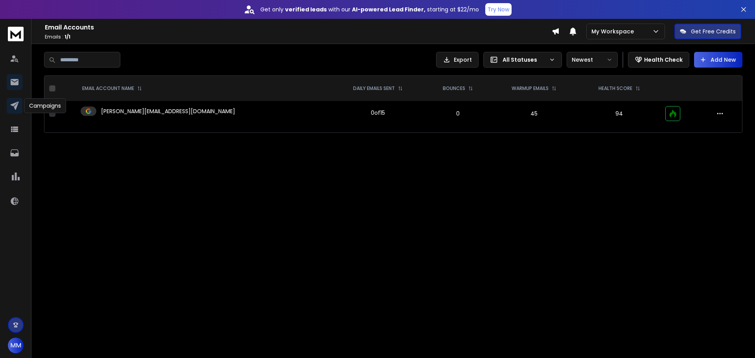
click at [19, 108] on icon at bounding box center [14, 105] width 9 height 9
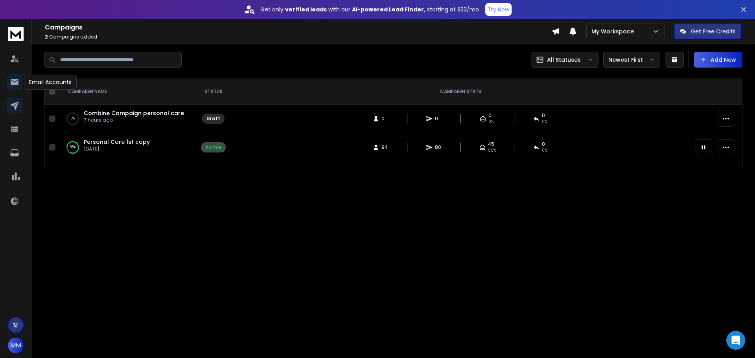
click at [11, 81] on icon at bounding box center [15, 82] width 8 height 6
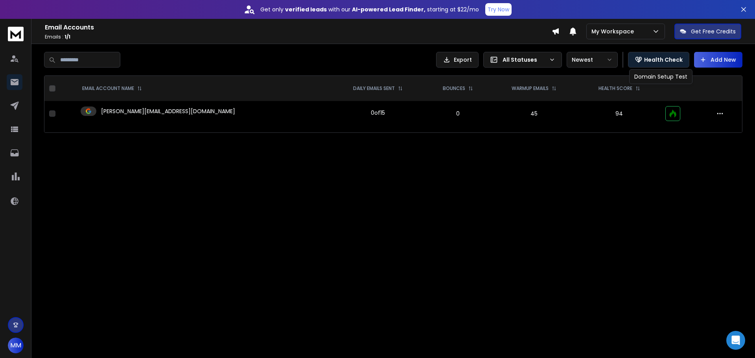
click at [673, 61] on p "Health Check" at bounding box center [663, 60] width 39 height 8
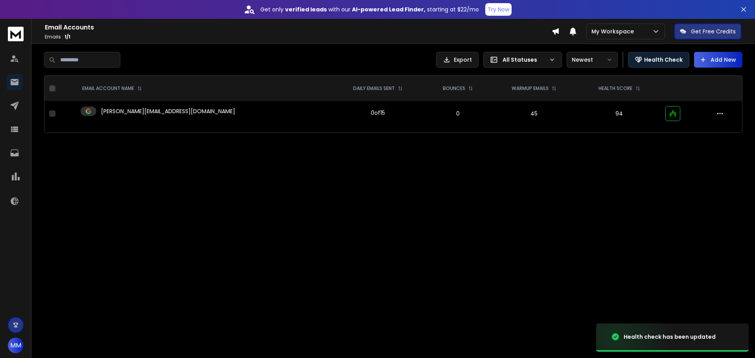
click at [529, 119] on td "45" at bounding box center [533, 113] width 87 height 25
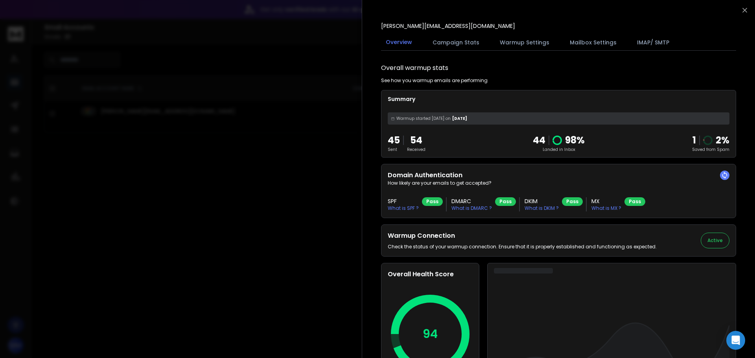
click at [712, 238] on button "Active" at bounding box center [715, 241] width 29 height 16
click at [589, 41] on button "Mailbox Settings" at bounding box center [593, 42] width 56 height 17
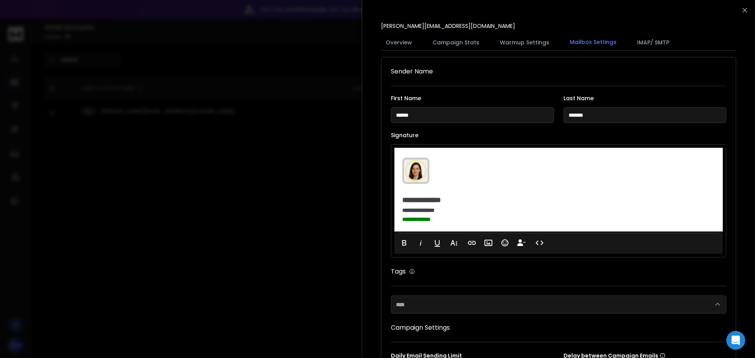
click at [425, 166] on img at bounding box center [415, 171] width 27 height 26
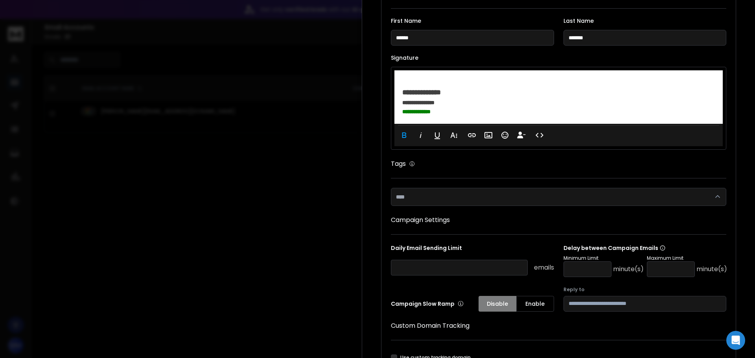
scroll to position [142, 0]
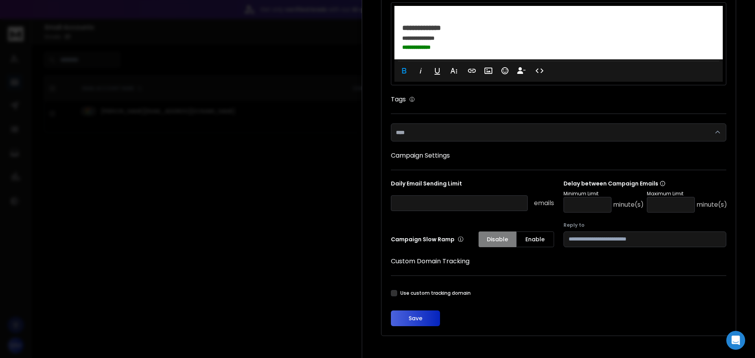
click at [421, 319] on button "Save" at bounding box center [415, 319] width 49 height 16
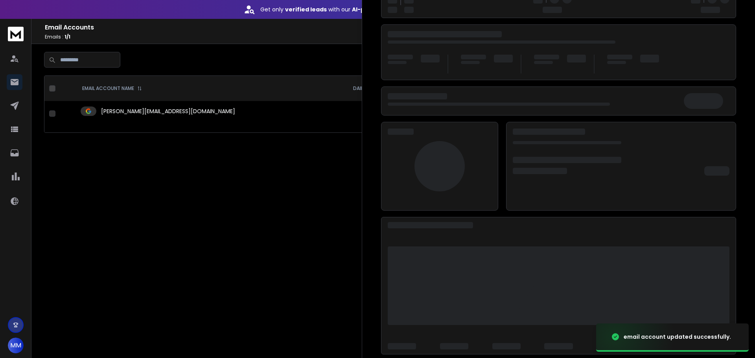
scroll to position [0, 0]
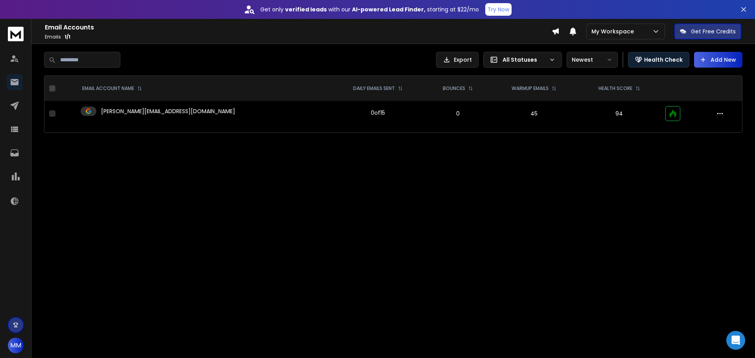
click at [547, 110] on td "45" at bounding box center [533, 113] width 87 height 25
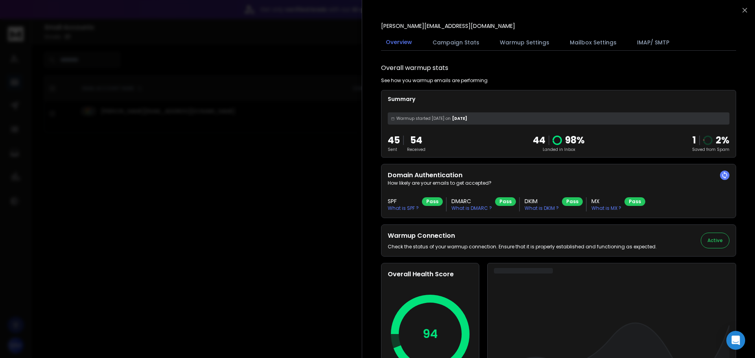
click at [582, 35] on button "Mailbox Settings" at bounding box center [593, 42] width 56 height 17
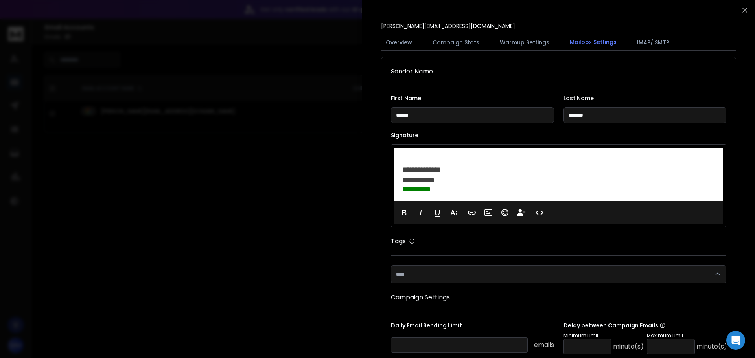
click at [532, 36] on button "Warmup Settings" at bounding box center [524, 42] width 59 height 17
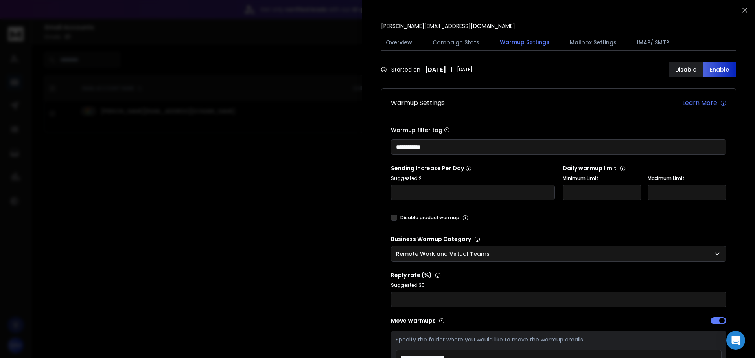
click at [459, 39] on button "Campaign Stats" at bounding box center [456, 42] width 56 height 17
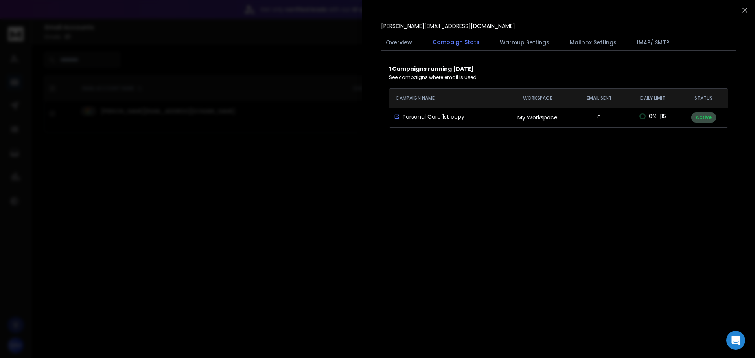
click at [406, 38] on button "Overview" at bounding box center [399, 42] width 36 height 17
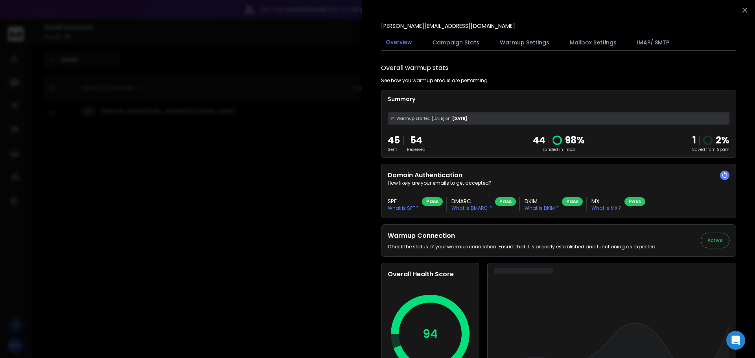
click at [715, 242] on button "Active" at bounding box center [715, 241] width 29 height 16
click at [722, 176] on icon at bounding box center [725, 175] width 8 height 8
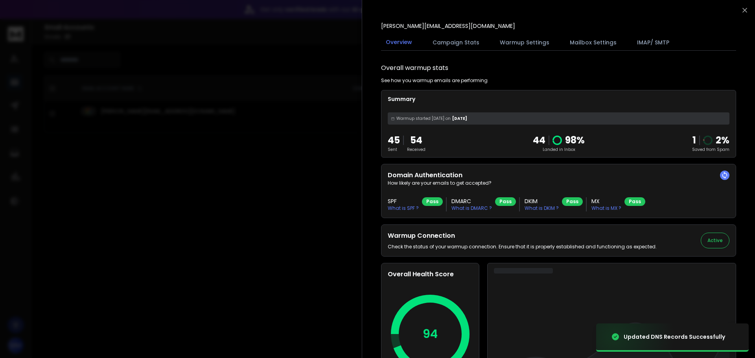
scroll to position [157, 0]
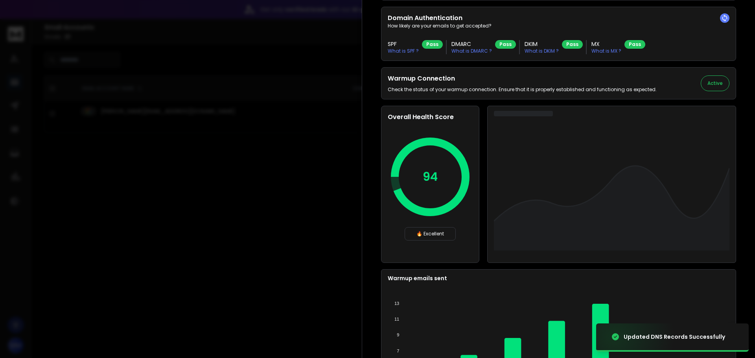
click at [720, 83] on button "Active" at bounding box center [715, 83] width 29 height 16
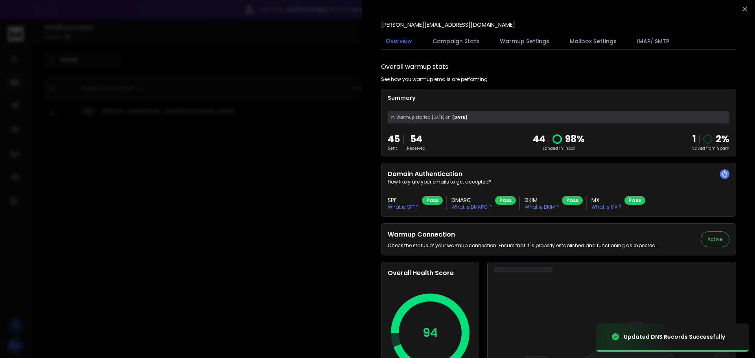
scroll to position [0, 0]
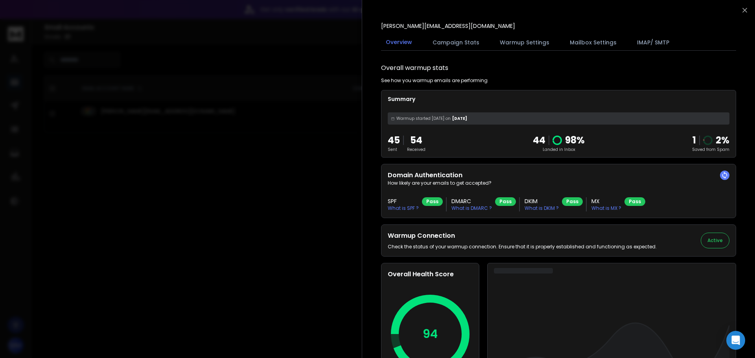
click at [654, 42] on button "IMAP/ SMTP" at bounding box center [653, 42] width 42 height 17
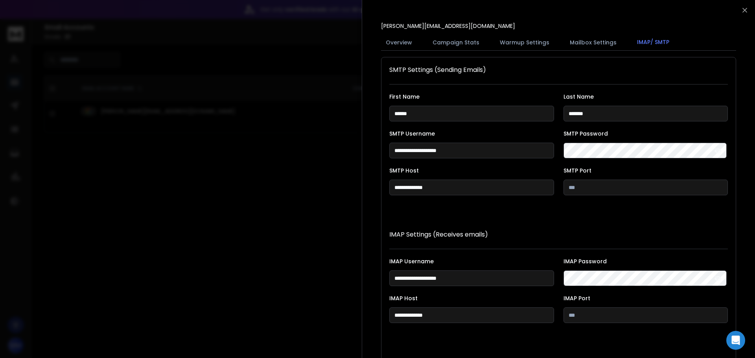
click at [393, 37] on button "Overview" at bounding box center [399, 42] width 36 height 17
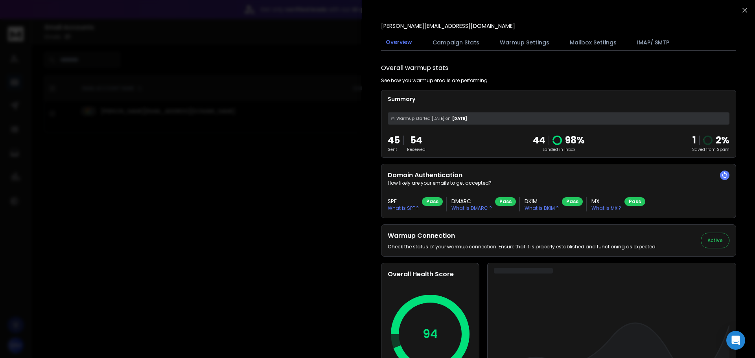
click at [267, 248] on div at bounding box center [377, 179] width 755 height 358
